Goal: Navigation & Orientation: Find specific page/section

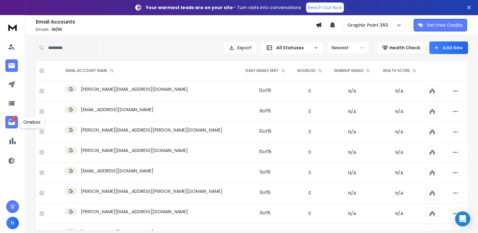
click at [16, 123] on link "1" at bounding box center [11, 122] width 13 height 13
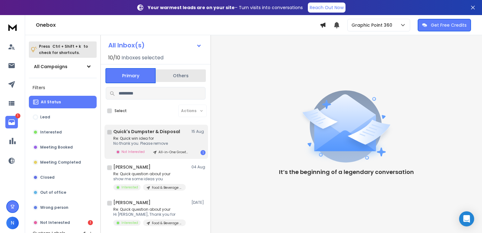
click at [141, 137] on p "Re: Quick win idea for" at bounding box center [150, 138] width 75 height 5
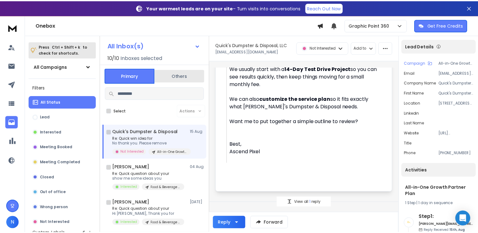
scroll to position [260, 0]
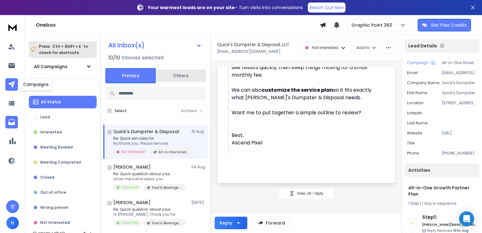
click at [12, 86] on icon at bounding box center [11, 84] width 7 height 7
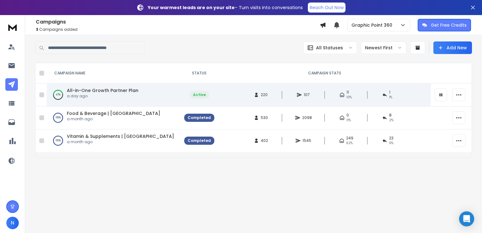
click at [102, 88] on span "All-in-One Growth Partner Plan" at bounding box center [103, 90] width 72 height 6
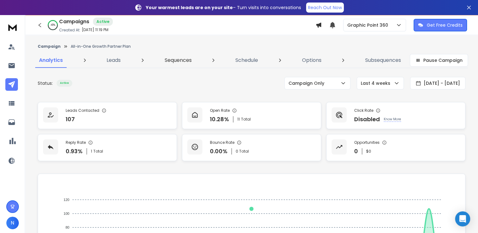
click at [177, 60] on p "Sequences" at bounding box center [178, 61] width 27 height 8
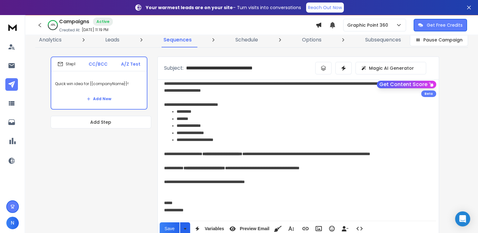
scroll to position [31, 0]
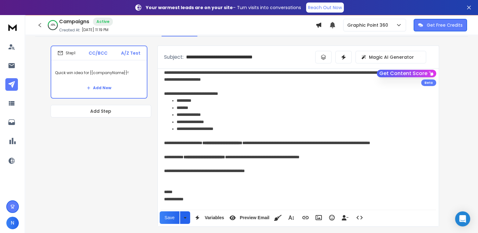
click at [403, 72] on button "Get Content Score" at bounding box center [405, 74] width 59 height 8
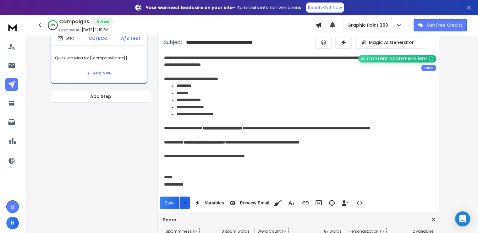
scroll to position [93, 0]
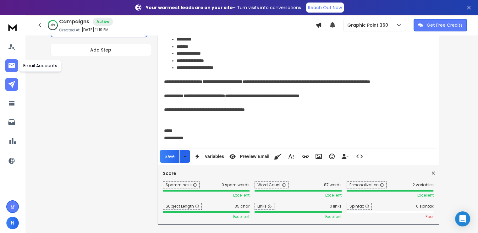
click at [14, 60] on link at bounding box center [11, 65] width 13 height 13
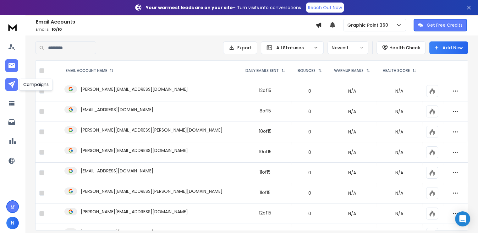
click at [10, 83] on icon at bounding box center [12, 85] width 8 height 8
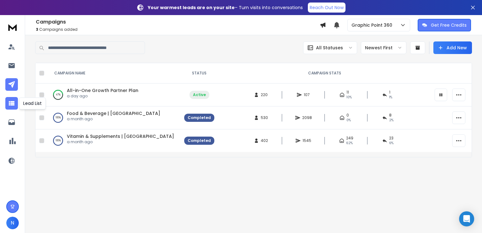
click at [10, 103] on icon at bounding box center [12, 103] width 6 height 4
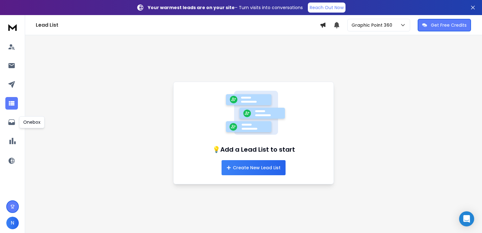
click at [4, 124] on div "N" at bounding box center [12, 125] width 25 height 220
click at [10, 121] on icon at bounding box center [12, 122] width 8 height 8
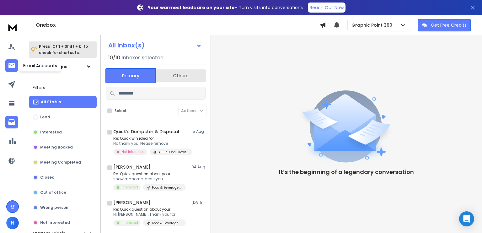
click at [14, 62] on icon at bounding box center [12, 66] width 8 height 8
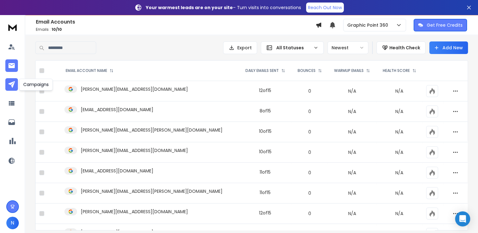
click at [13, 85] on icon at bounding box center [11, 84] width 7 height 7
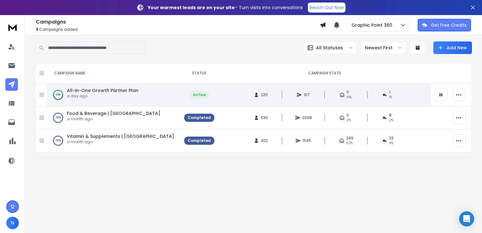
click at [130, 88] on span "All-in-One Growth Partner Plan" at bounding box center [103, 90] width 72 height 6
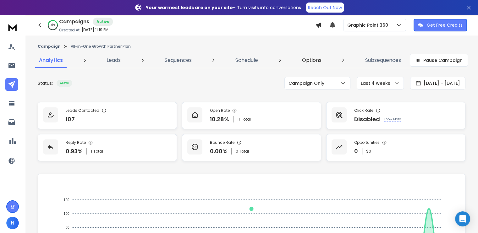
click at [317, 60] on p "Options" at bounding box center [311, 61] width 19 height 8
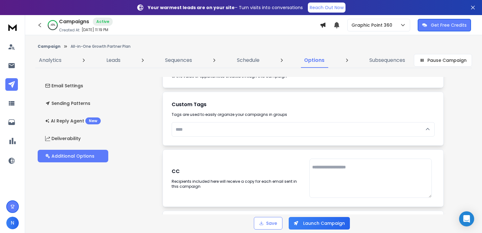
scroll to position [1368, 0]
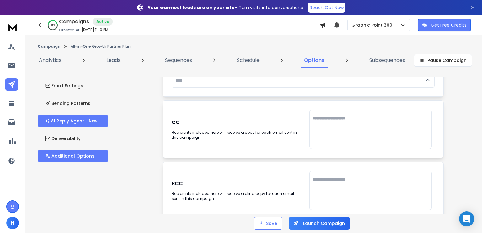
click at [78, 123] on p "AI Reply Agent New" at bounding box center [73, 120] width 56 height 7
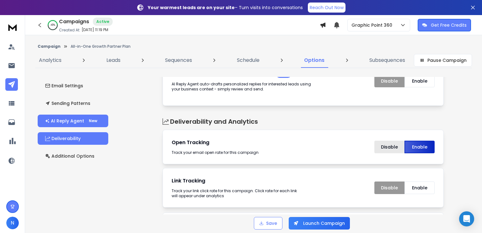
scroll to position [640, 0]
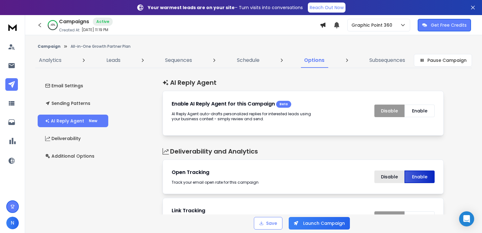
click at [13, 57] on div at bounding box center [12, 105] width 14 height 129
click at [14, 61] on link at bounding box center [11, 65] width 13 height 13
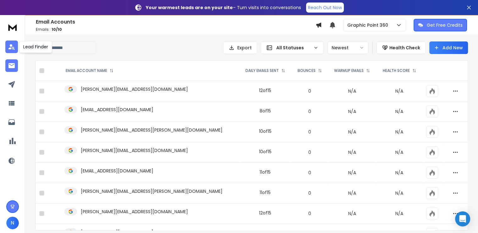
click at [13, 44] on icon at bounding box center [12, 47] width 8 height 8
